Goal: Task Accomplishment & Management: Use online tool/utility

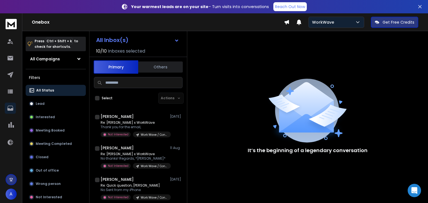
click at [328, 20] on p "WorkWave" at bounding box center [324, 23] width 24 height 6
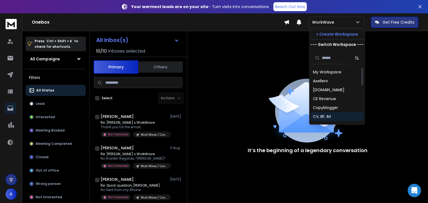
click at [335, 118] on div "CV, BF, IM" at bounding box center [337, 116] width 53 height 9
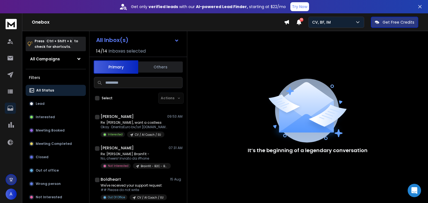
click at [324, 22] on p "CV, BF, IM" at bounding box center [322, 23] width 21 height 6
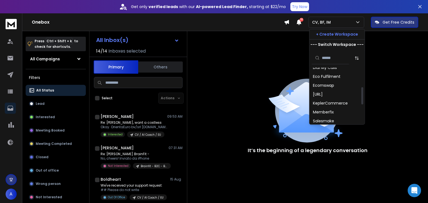
scroll to position [62, 0]
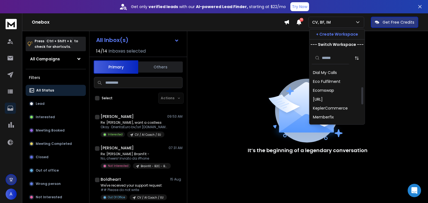
drag, startPoint x: 362, startPoint y: 75, endPoint x: 360, endPoint y: 94, distance: 19.3
click at [361, 94] on div at bounding box center [362, 95] width 2 height 17
click at [337, 84] on div "Eco Fulfilment" at bounding box center [327, 82] width 28 height 6
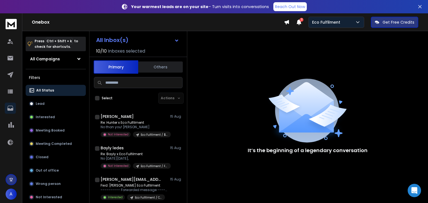
click at [340, 24] on p "Eco Fulfilment" at bounding box center [327, 23] width 30 height 6
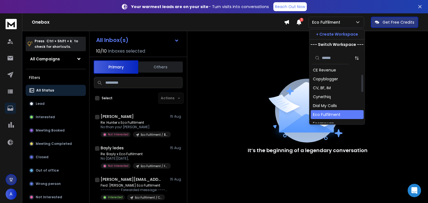
drag, startPoint x: 362, startPoint y: 75, endPoint x: 362, endPoint y: 84, distance: 9.2
click at [362, 84] on div at bounding box center [362, 83] width 2 height 17
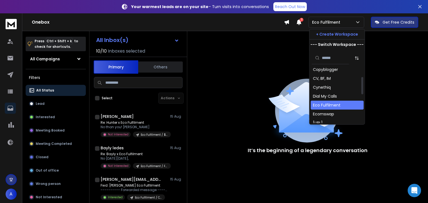
drag, startPoint x: 362, startPoint y: 86, endPoint x: 362, endPoint y: 89, distance: 3.4
click at [362, 88] on div at bounding box center [362, 85] width 2 height 17
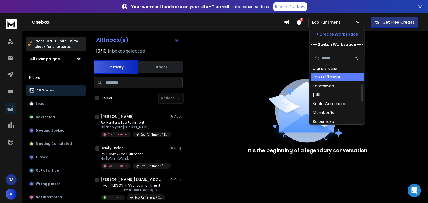
drag, startPoint x: 362, startPoint y: 94, endPoint x: 362, endPoint y: 101, distance: 6.7
click at [362, 101] on div at bounding box center [362, 92] width 2 height 17
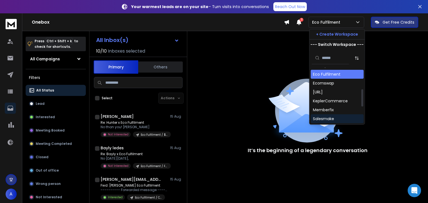
click at [329, 118] on div "Salesmake" at bounding box center [323, 119] width 21 height 6
